Goal: Task Accomplishment & Management: Manage account settings

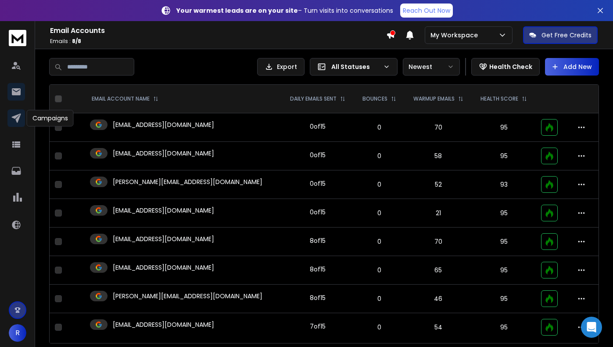
click at [21, 118] on icon at bounding box center [16, 118] width 11 height 11
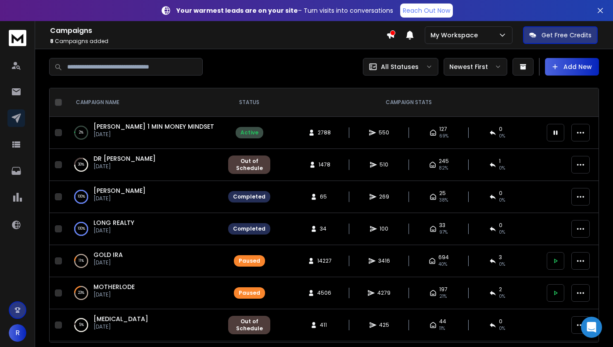
click at [162, 125] on span "[PERSON_NAME] 1 MIN MONEY MINDSET" at bounding box center [153, 126] width 121 height 9
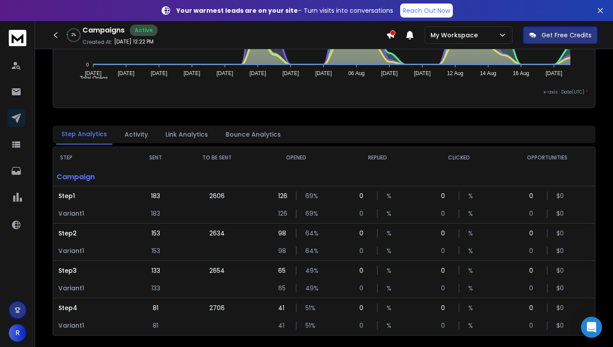
scroll to position [335, 0]
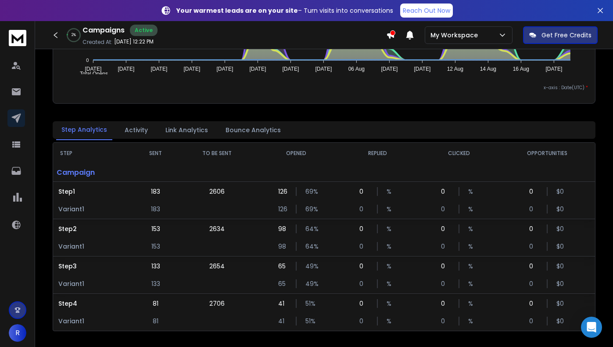
click at [262, 127] on button "Bounce Analytics" at bounding box center [253, 129] width 66 height 19
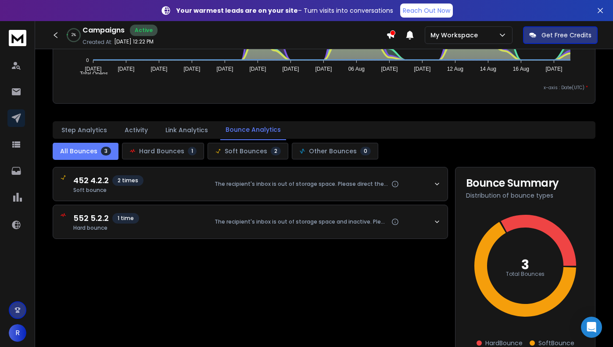
click at [182, 129] on button "Link Analytics" at bounding box center [186, 129] width 53 height 19
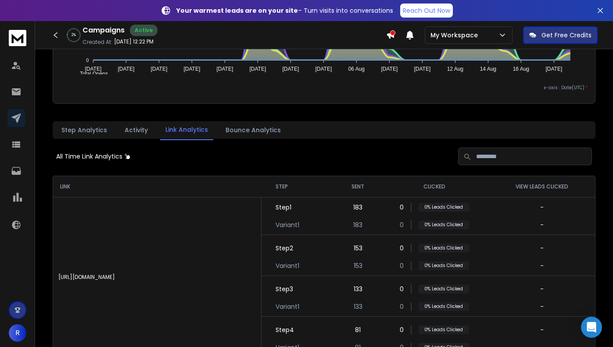
click at [132, 131] on button "Activity" at bounding box center [136, 129] width 34 height 19
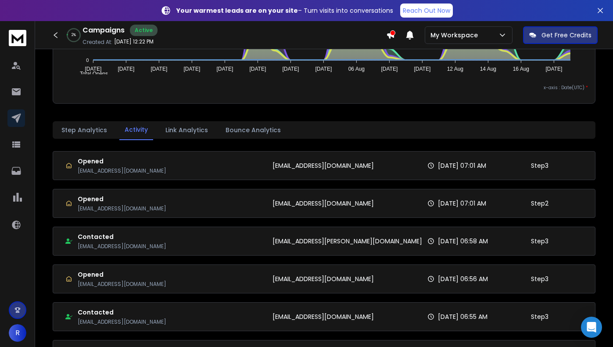
click at [82, 127] on button "Step Analytics" at bounding box center [84, 129] width 56 height 19
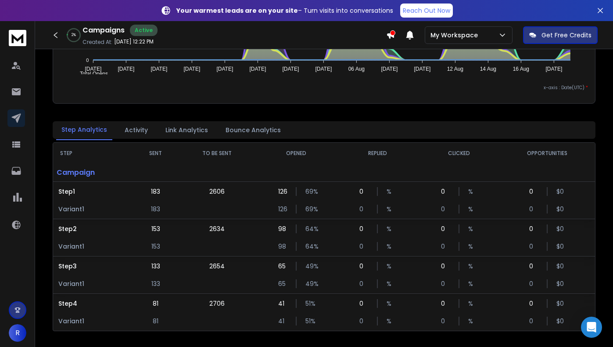
click at [604, 183] on div "Campaign [PERSON_NAME] 1 MIN MONEY MINDSET Analytics Leads Sequences Schedule O…" at bounding box center [324, 30] width 578 height 632
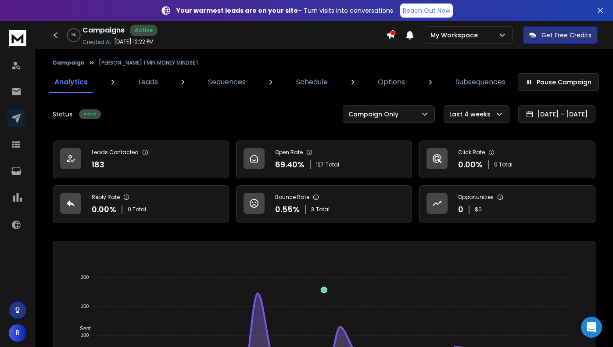
scroll to position [0, 0]
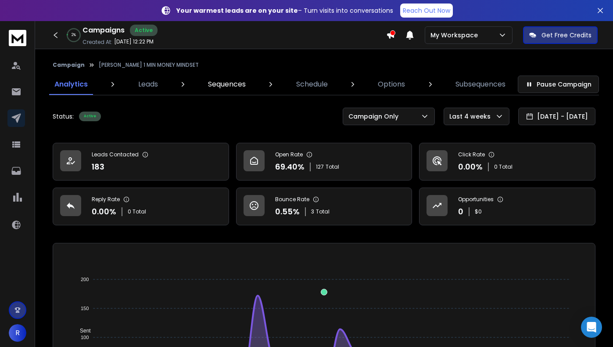
click at [236, 85] on p "Sequences" at bounding box center [227, 84] width 38 height 11
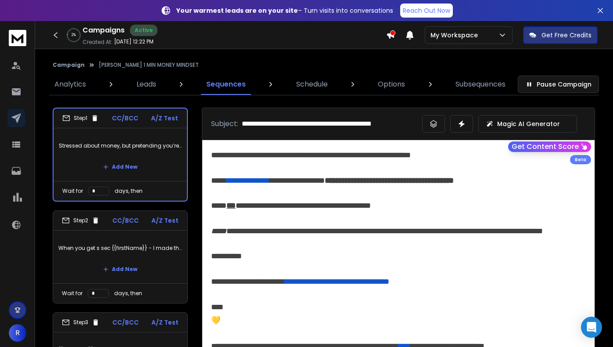
click at [604, 160] on div "**********" at bounding box center [324, 219] width 578 height 340
click at [150, 87] on p "Leads" at bounding box center [146, 84] width 20 height 11
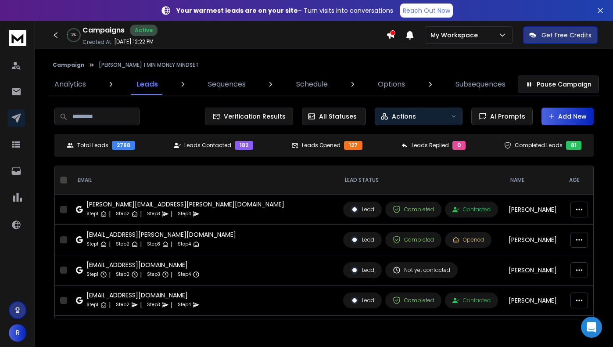
click at [439, 118] on div "Actions" at bounding box center [413, 116] width 67 height 9
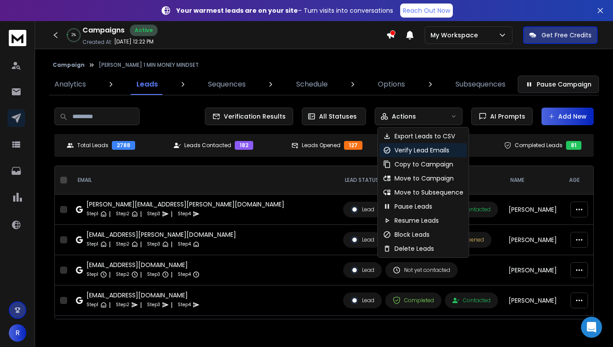
click at [350, 147] on div "127" at bounding box center [353, 145] width 18 height 9
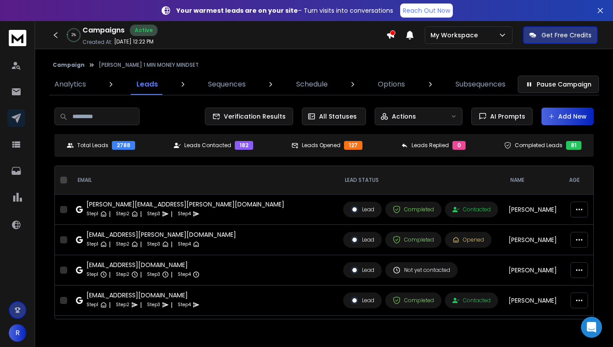
click at [354, 146] on div "127" at bounding box center [353, 145] width 18 height 9
click at [296, 145] on icon at bounding box center [294, 145] width 5 height 2
click at [294, 146] on icon at bounding box center [294, 145] width 7 height 7
click at [579, 243] on icon "button" at bounding box center [579, 240] width 8 height 8
click at [503, 255] on td "[PERSON_NAME]" at bounding box center [532, 240] width 59 height 30
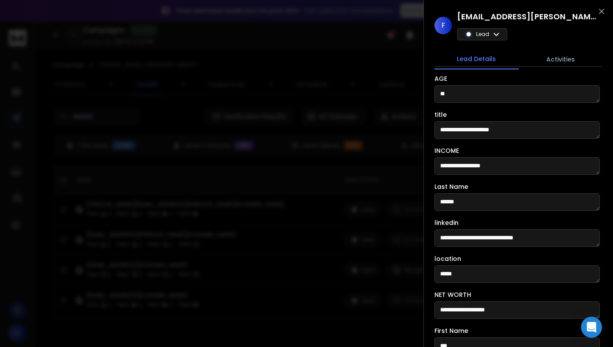
click at [607, 141] on div "**********" at bounding box center [518, 173] width 190 height 347
click at [557, 58] on button "Activities" at bounding box center [561, 59] width 84 height 19
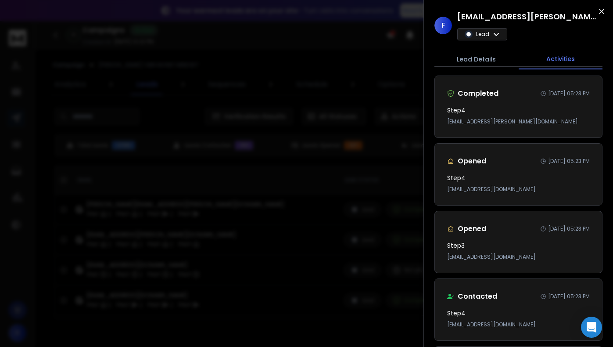
click at [599, 10] on icon "button" at bounding box center [601, 11] width 4 height 4
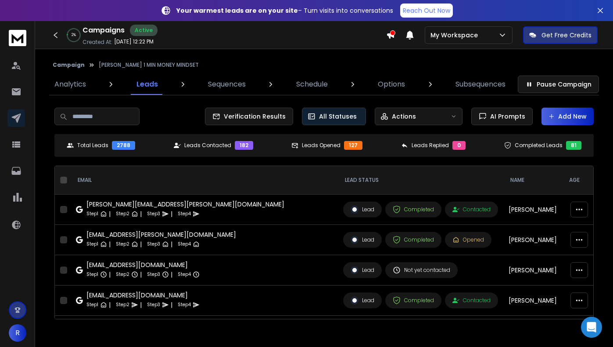
click at [334, 118] on p "All Statuses" at bounding box center [338, 116] width 38 height 9
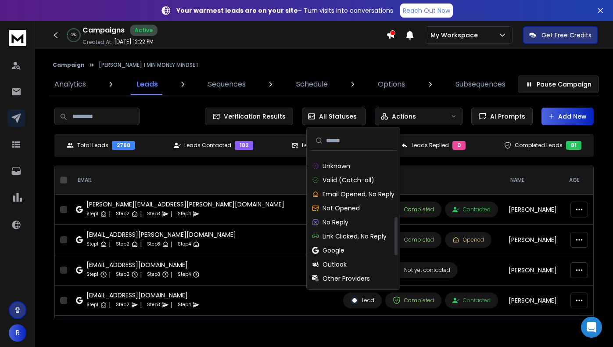
scroll to position [208, 0]
drag, startPoint x: 396, startPoint y: 174, endPoint x: 403, endPoint y: 235, distance: 61.0
click at [397, 235] on div at bounding box center [395, 236] width 3 height 38
click at [365, 190] on p "Email Opened, No Reply" at bounding box center [358, 193] width 72 height 9
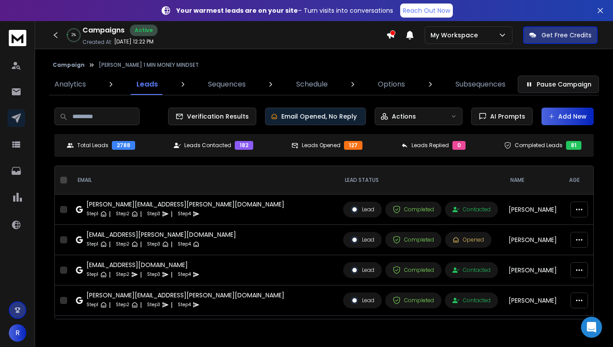
click at [343, 116] on p "Email Opened, No Reply" at bounding box center [318, 116] width 75 height 9
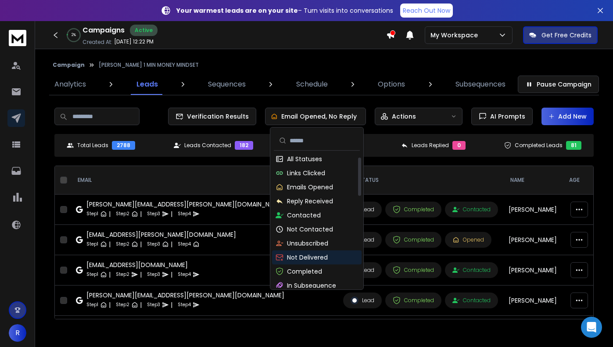
scroll to position [0, 0]
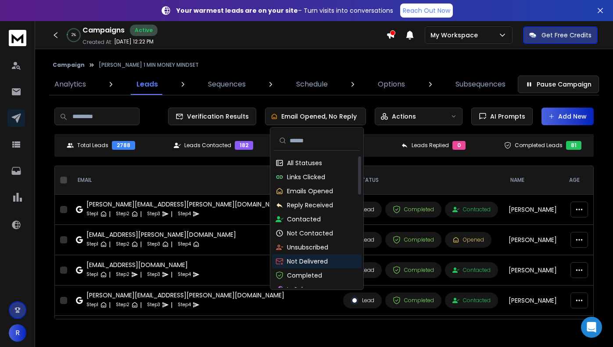
drag, startPoint x: 359, startPoint y: 190, endPoint x: 347, endPoint y: 130, distance: 61.3
click at [358, 156] on div at bounding box center [359, 175] width 3 height 38
click at [424, 112] on div "Actions" at bounding box center [413, 116] width 67 height 9
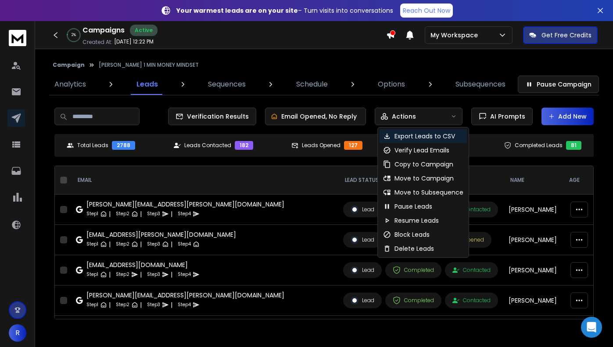
click at [425, 136] on p "Export Leads to CSV" at bounding box center [424, 136] width 61 height 9
